Goal: Task Accomplishment & Management: Manage account settings

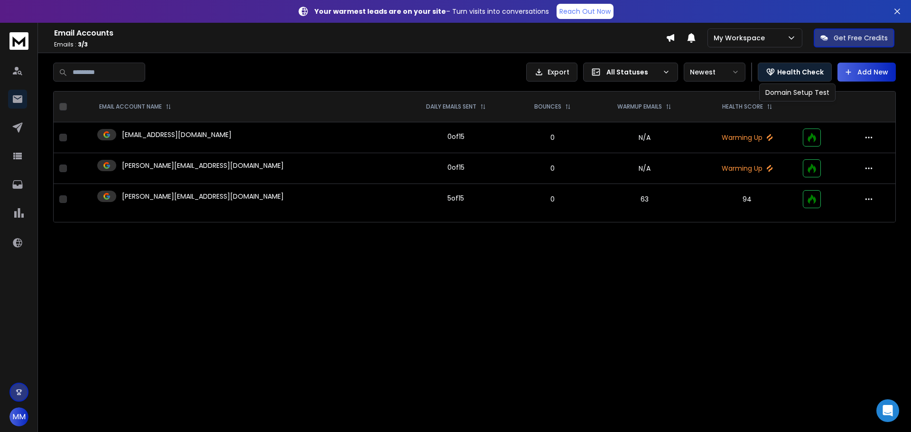
click at [814, 72] on p "Health Check" at bounding box center [800, 71] width 47 height 9
click at [18, 128] on icon at bounding box center [17, 127] width 10 height 10
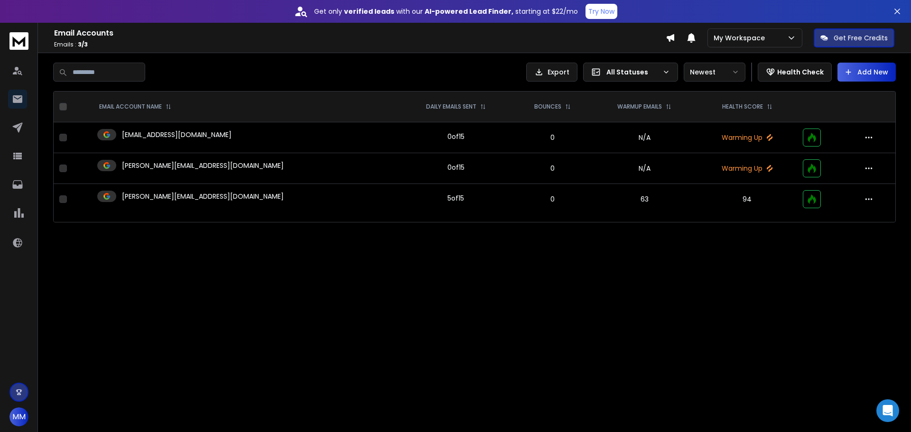
click at [399, 121] on th "DAILY EMAILS SENT" at bounding box center [456, 107] width 114 height 31
click at [296, 135] on div "[EMAIL_ADDRESS][DOMAIN_NAME]" at bounding box center [245, 134] width 296 height 11
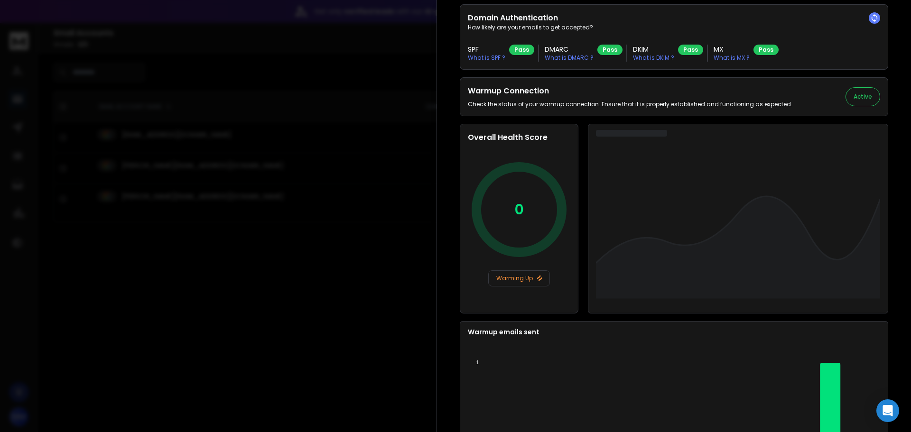
scroll to position [57, 0]
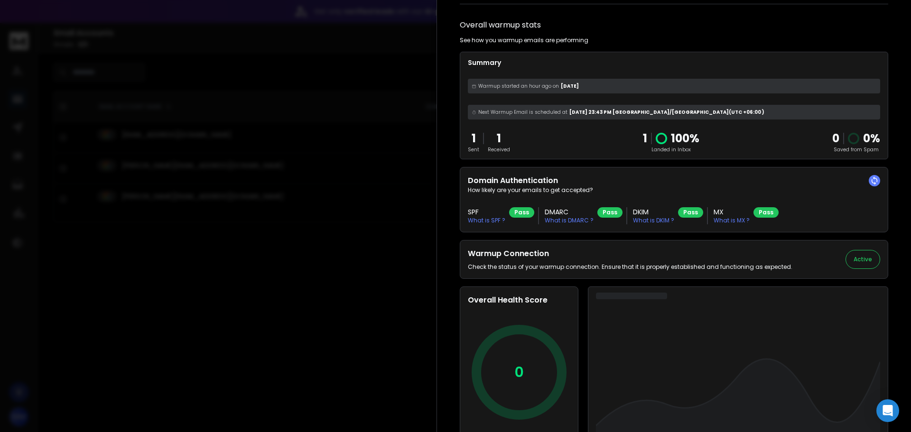
click at [862, 266] on button "Active" at bounding box center [863, 259] width 35 height 19
click at [872, 183] on icon at bounding box center [875, 181] width 6 height 9
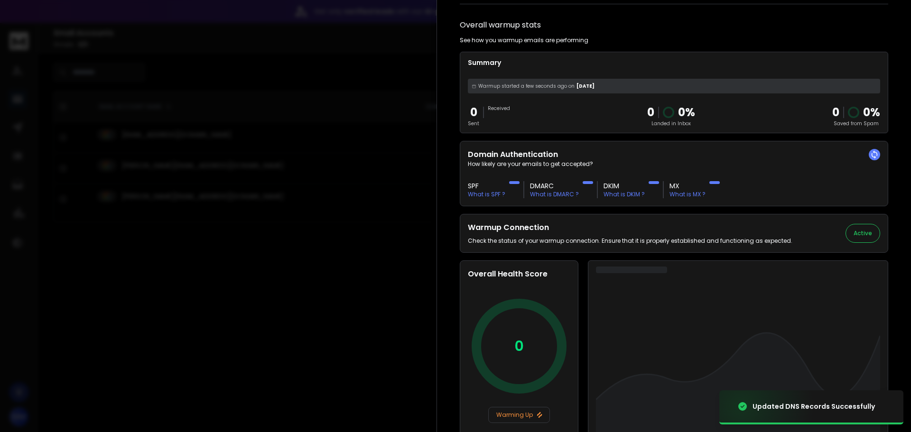
click at [363, 299] on div at bounding box center [455, 216] width 911 height 432
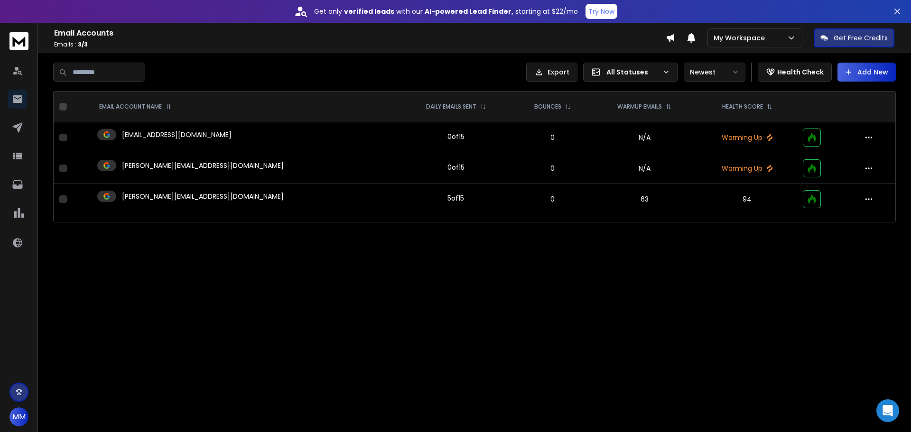
click at [175, 172] on td "[PERSON_NAME][EMAIL_ADDRESS][DOMAIN_NAME]" at bounding box center [245, 168] width 307 height 31
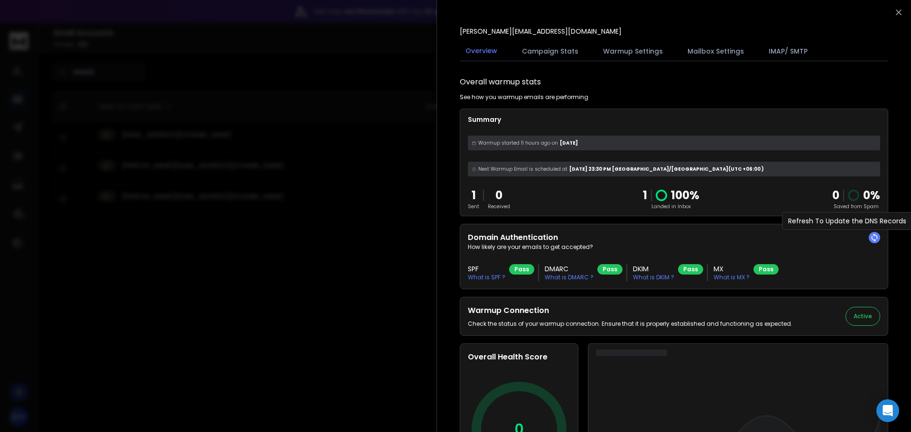
click at [874, 237] on icon at bounding box center [875, 238] width 6 height 9
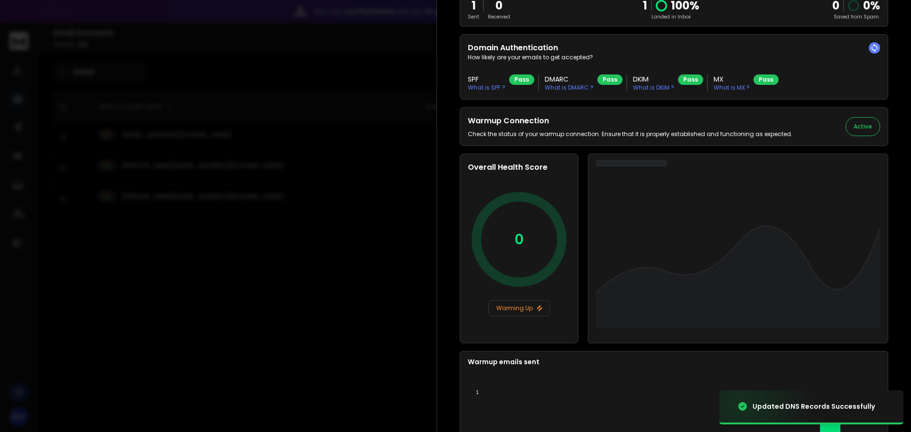
scroll to position [342, 0]
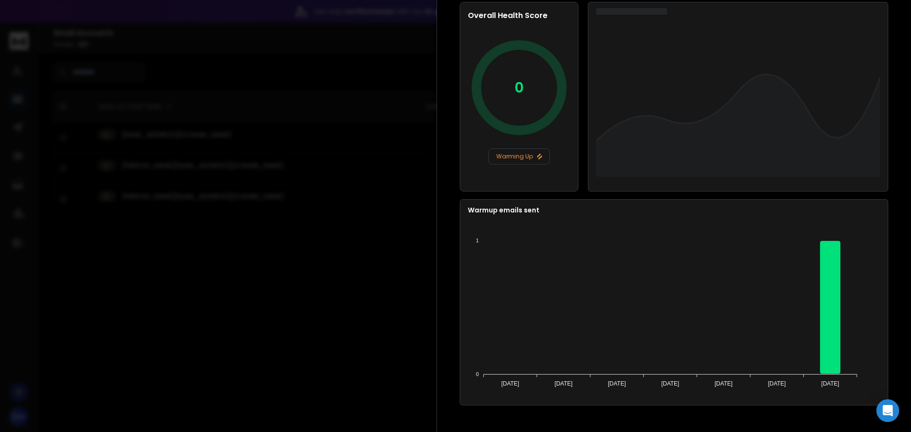
click at [366, 354] on div at bounding box center [455, 216] width 911 height 432
